Goal: Task Accomplishment & Management: Manage account settings

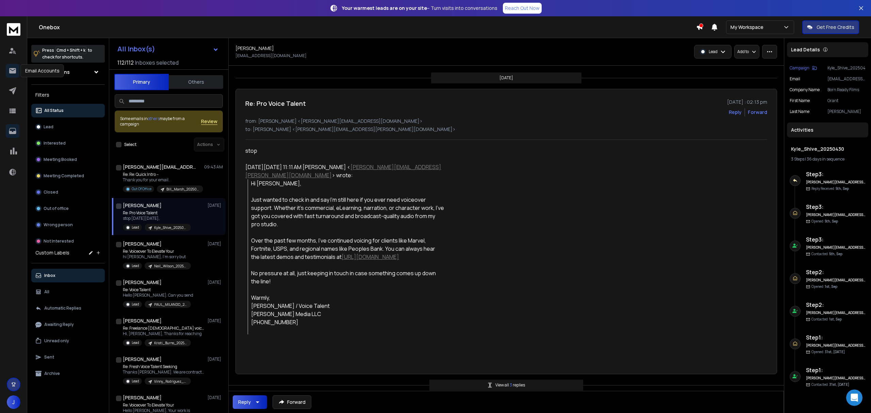
click at [15, 69] on icon at bounding box center [12, 70] width 7 height 5
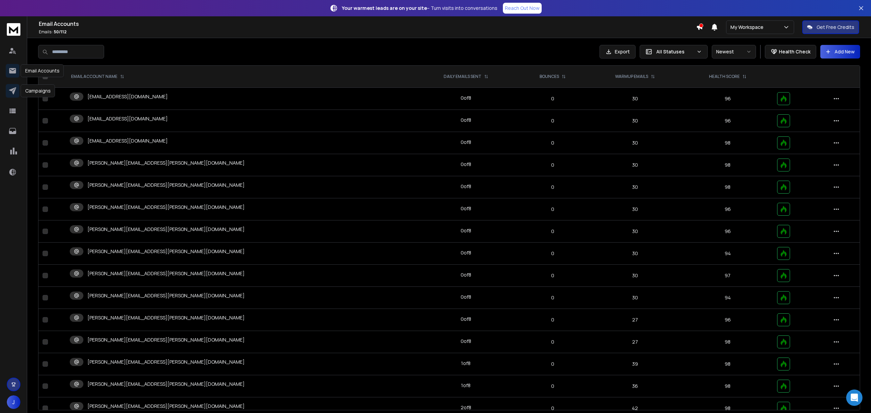
click at [16, 89] on icon at bounding box center [13, 91] width 8 height 8
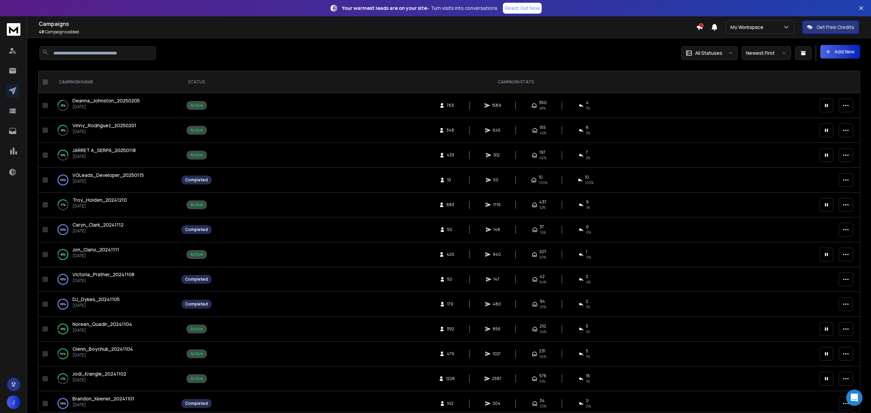
scroll to position [801, 0]
click at [98, 201] on span "Troy_Holden_20241210" at bounding box center [99, 201] width 54 height 6
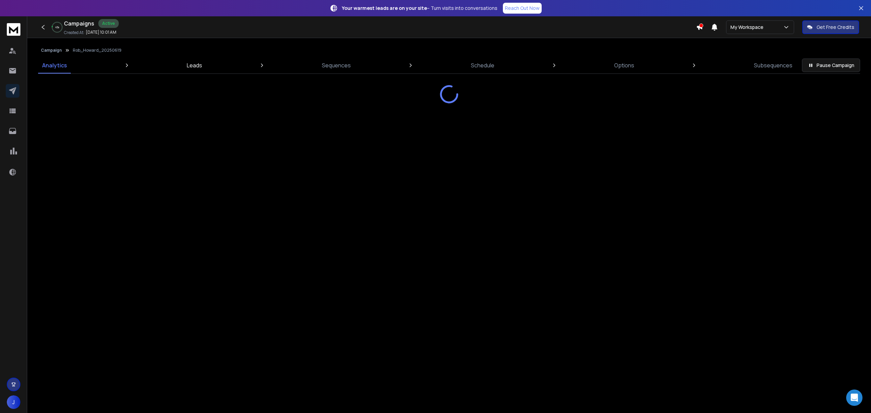
click at [199, 67] on p "Leads" at bounding box center [194, 65] width 15 height 8
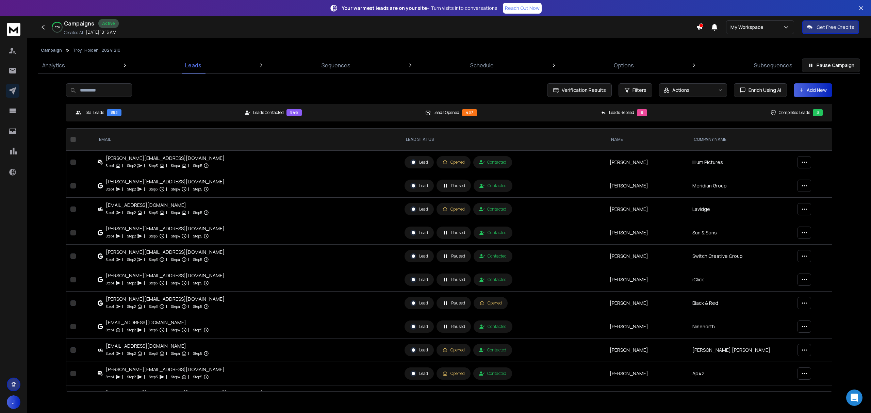
click at [812, 93] on button "Add New" at bounding box center [813, 90] width 38 height 14
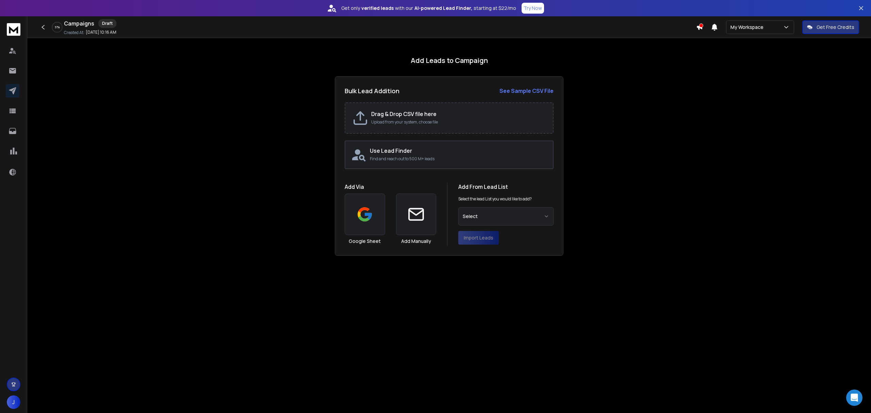
click at [409, 118] on h2 "Drag & Drop CSV file here" at bounding box center [458, 114] width 175 height 8
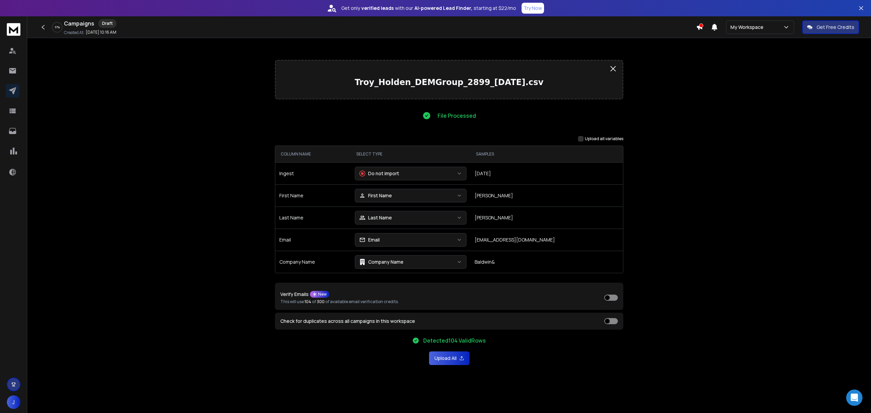
click at [440, 360] on button "Upload All" at bounding box center [449, 358] width 40 height 14
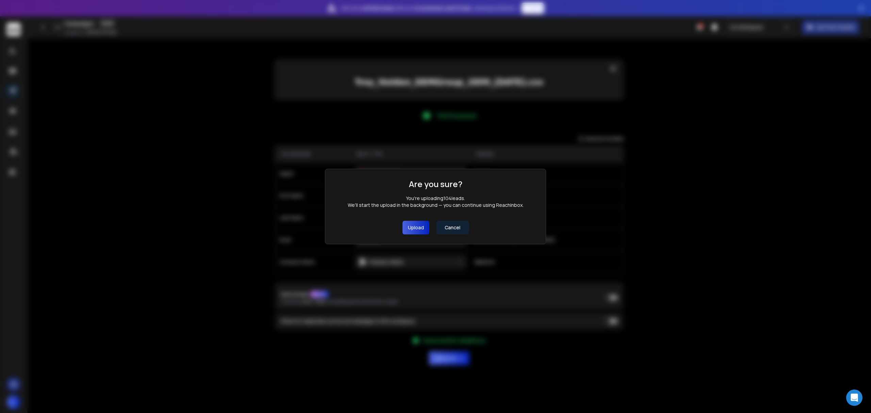
click at [420, 230] on button "Upload" at bounding box center [416, 228] width 27 height 14
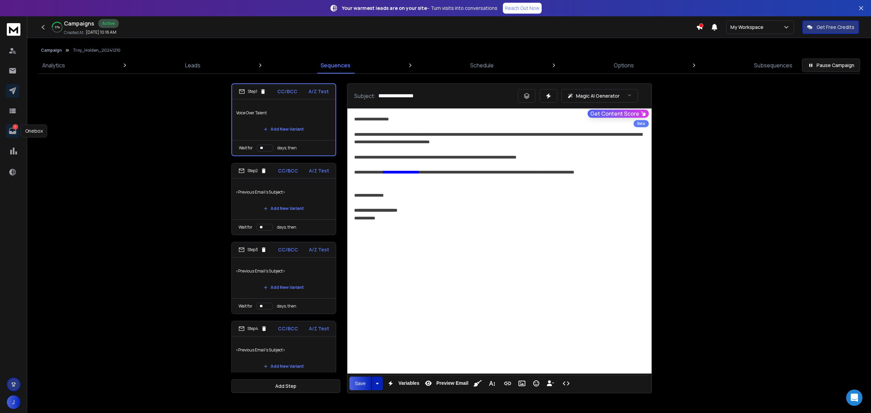
click at [14, 132] on icon at bounding box center [12, 131] width 7 height 6
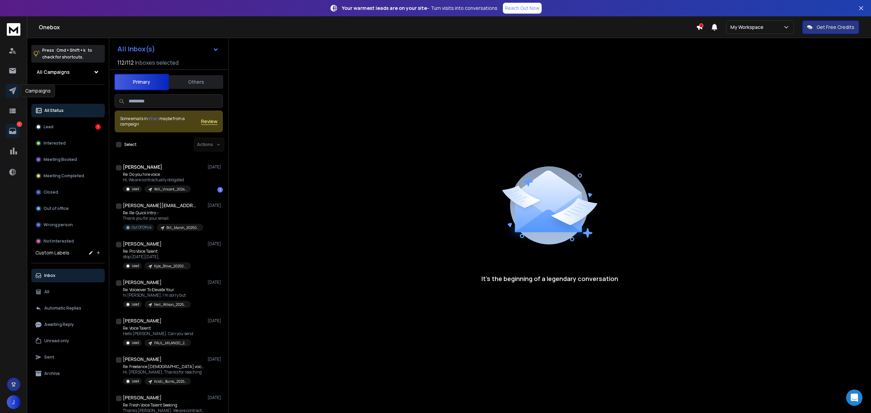
click at [14, 87] on icon at bounding box center [13, 91] width 8 height 8
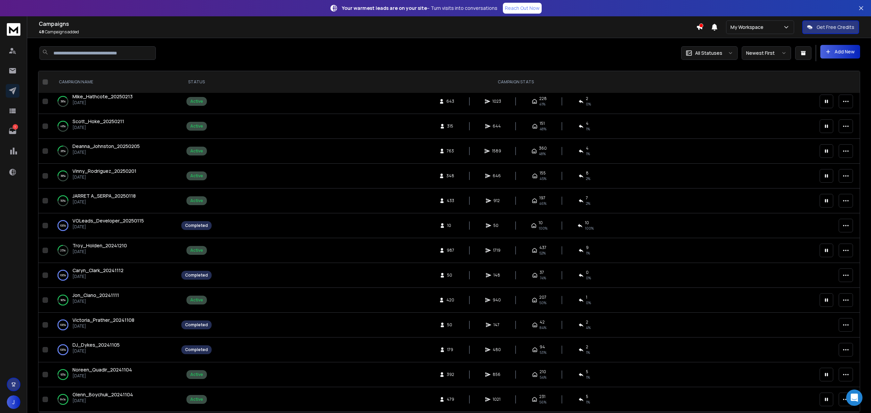
scroll to position [756, 0]
click at [81, 152] on p "[DATE]" at bounding box center [105, 152] width 67 height 5
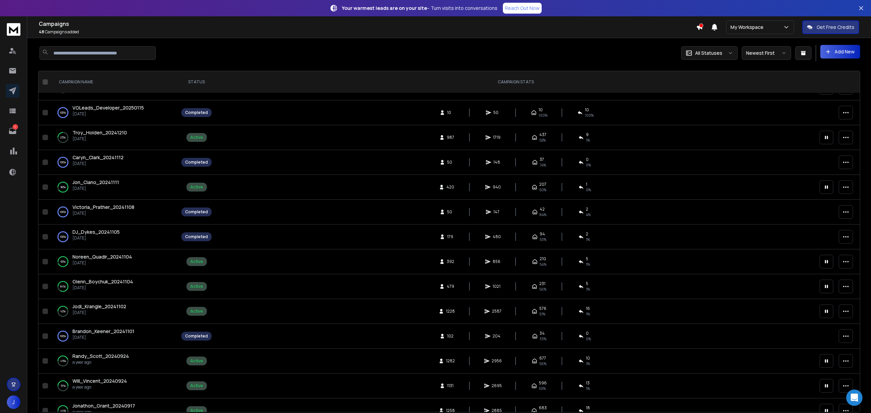
scroll to position [869, 0]
click at [87, 162] on p "[DATE]" at bounding box center [97, 163] width 51 height 5
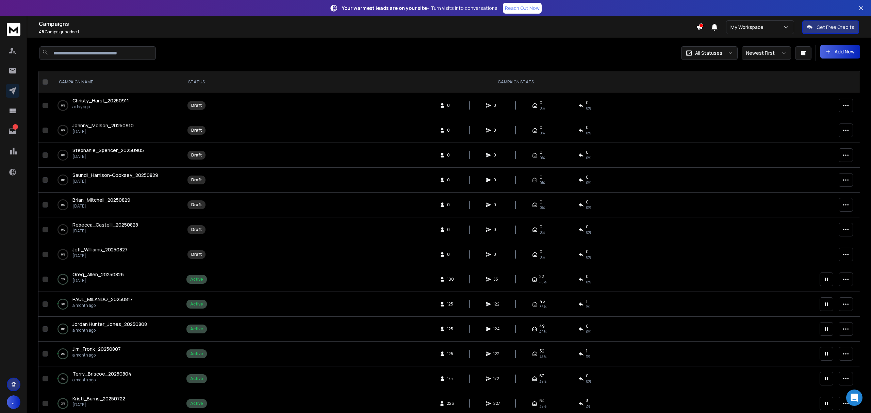
click at [249, 51] on div at bounding box center [243, 53] width 411 height 16
click at [308, 61] on div "Campaigns 48 Campaigns Added All Statuses Newest First Add New CAMPAIGN NAME ST…" at bounding box center [449, 251] width 822 height 413
